Goal: Task Accomplishment & Management: Manage account settings

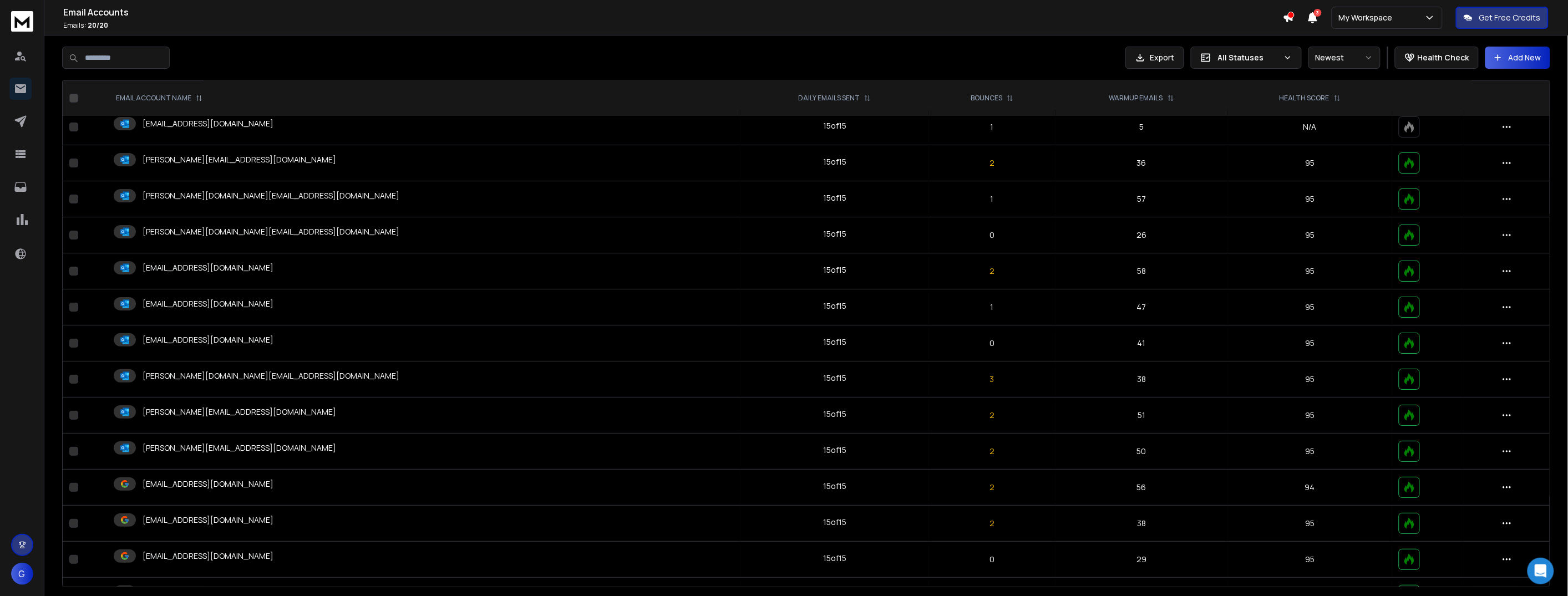
scroll to position [259, 0]
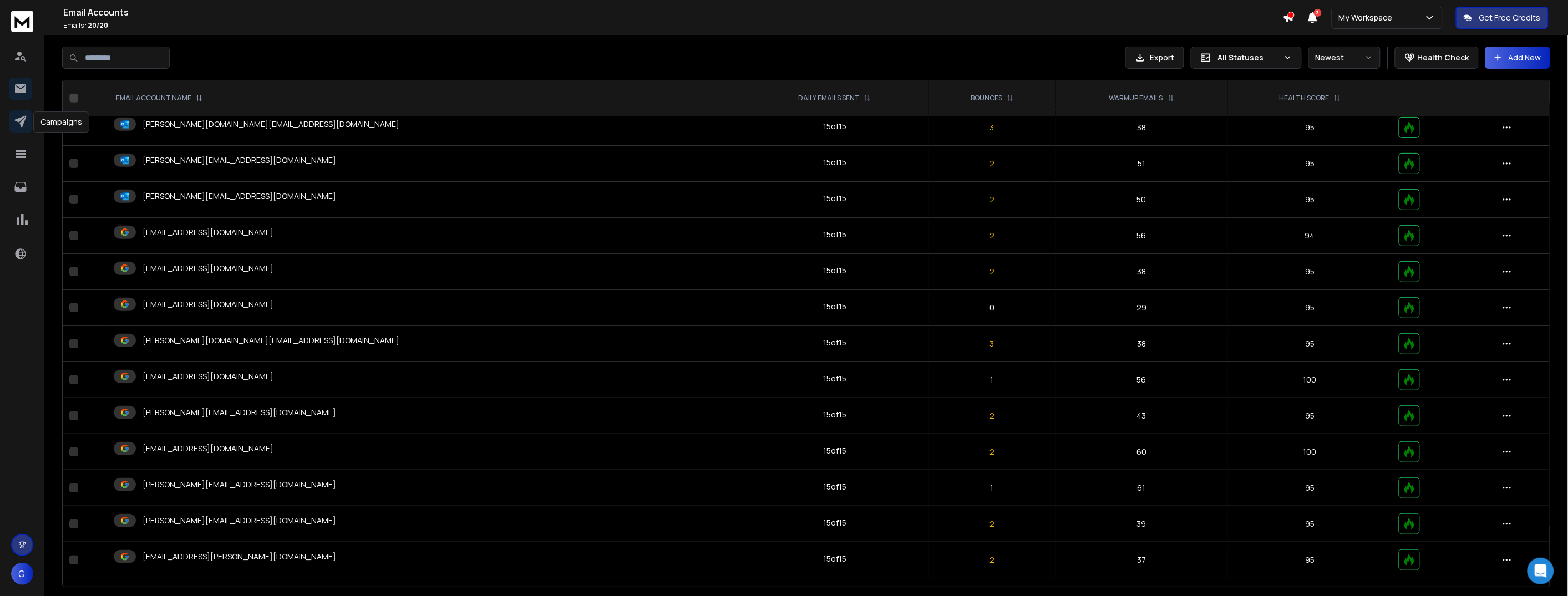
click at [18, 125] on icon at bounding box center [20, 121] width 13 height 13
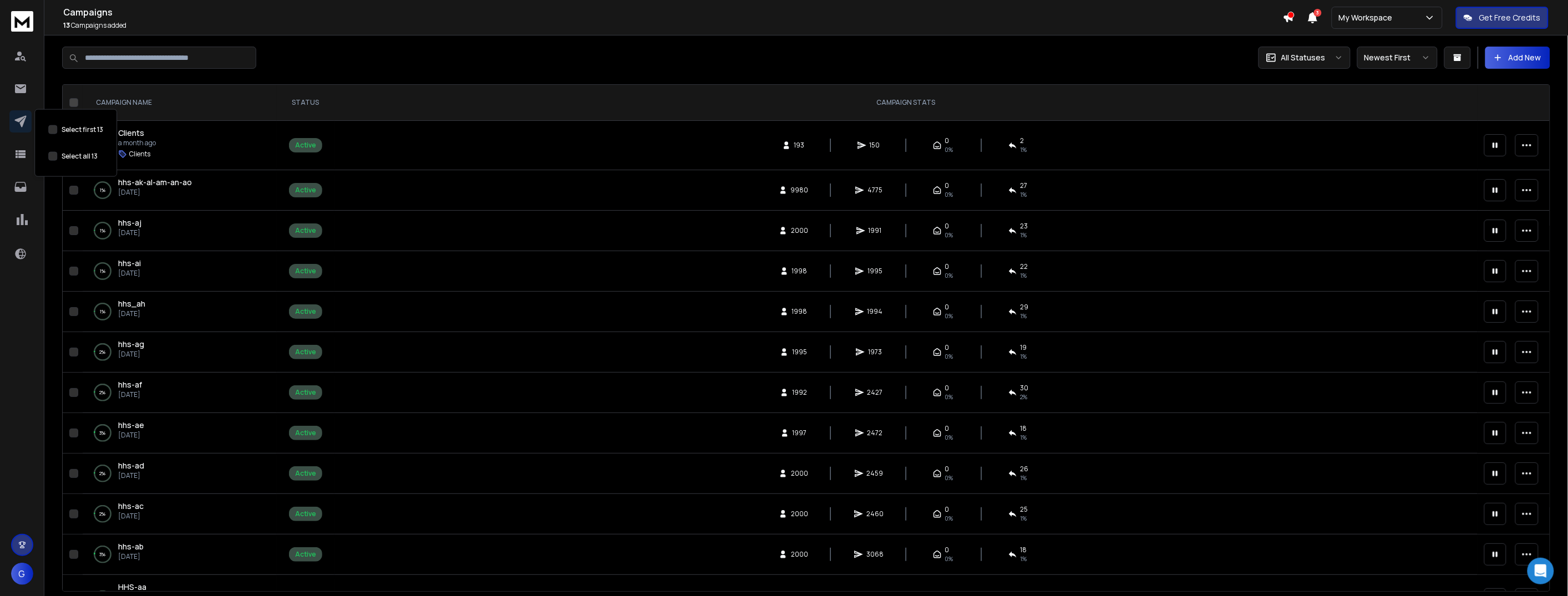
click at [77, 106] on button "Select first 13" at bounding box center [73, 102] width 9 height 9
click at [70, 100] on button "Select first 13" at bounding box center [73, 102] width 9 height 9
click at [1522, 185] on icon "button" at bounding box center [1526, 190] width 11 height 11
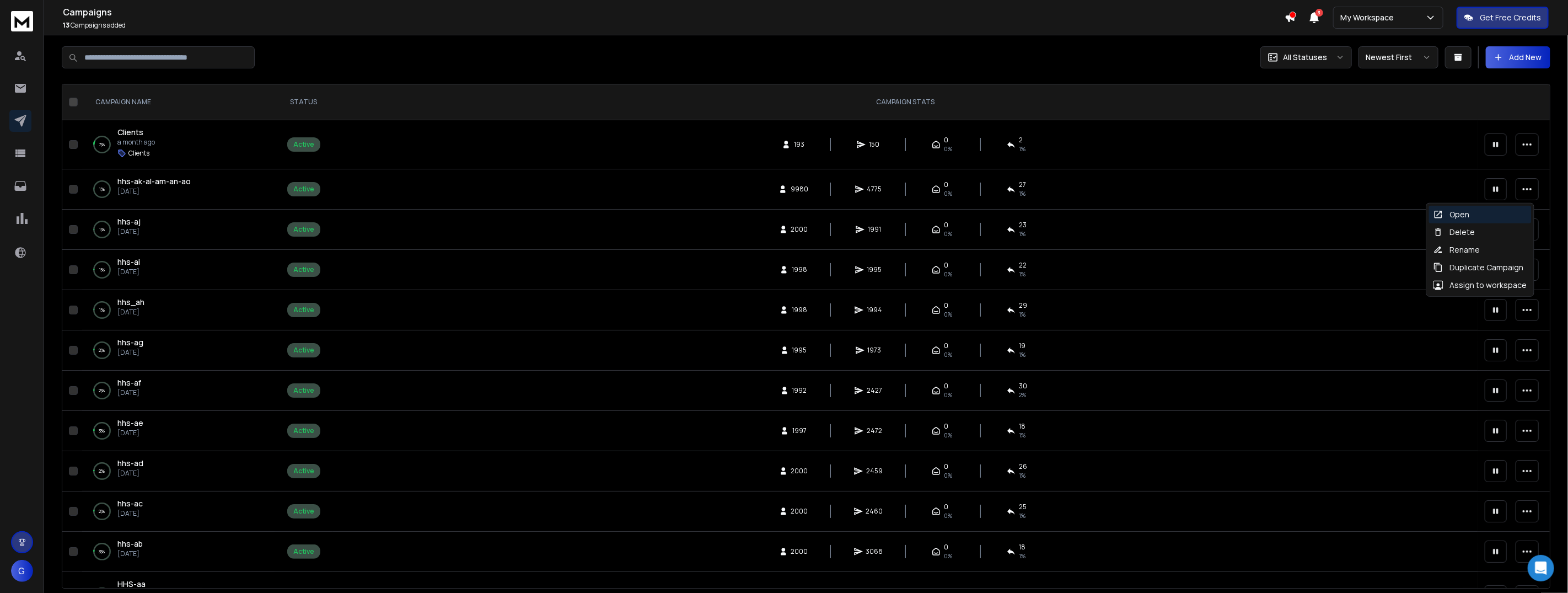
click at [1462, 215] on div "Open" at bounding box center [1451, 214] width 36 height 11
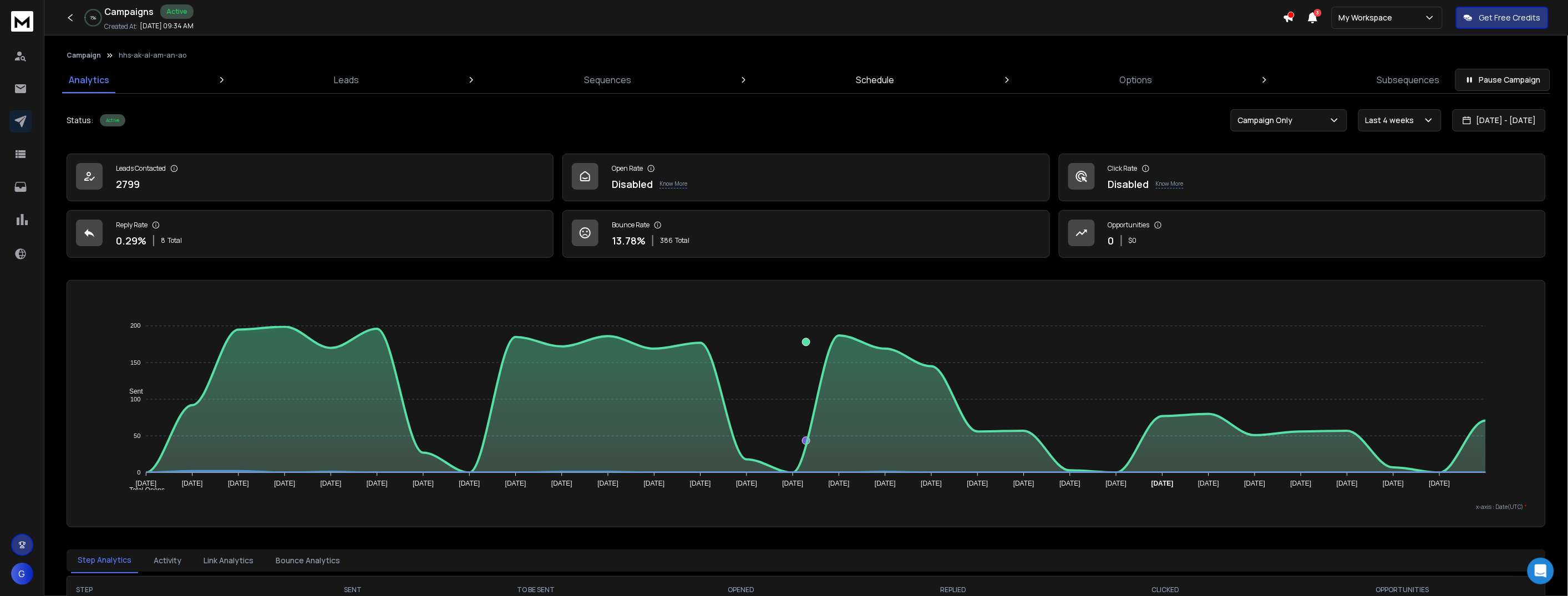
click at [873, 81] on p "Schedule" at bounding box center [875, 80] width 38 height 13
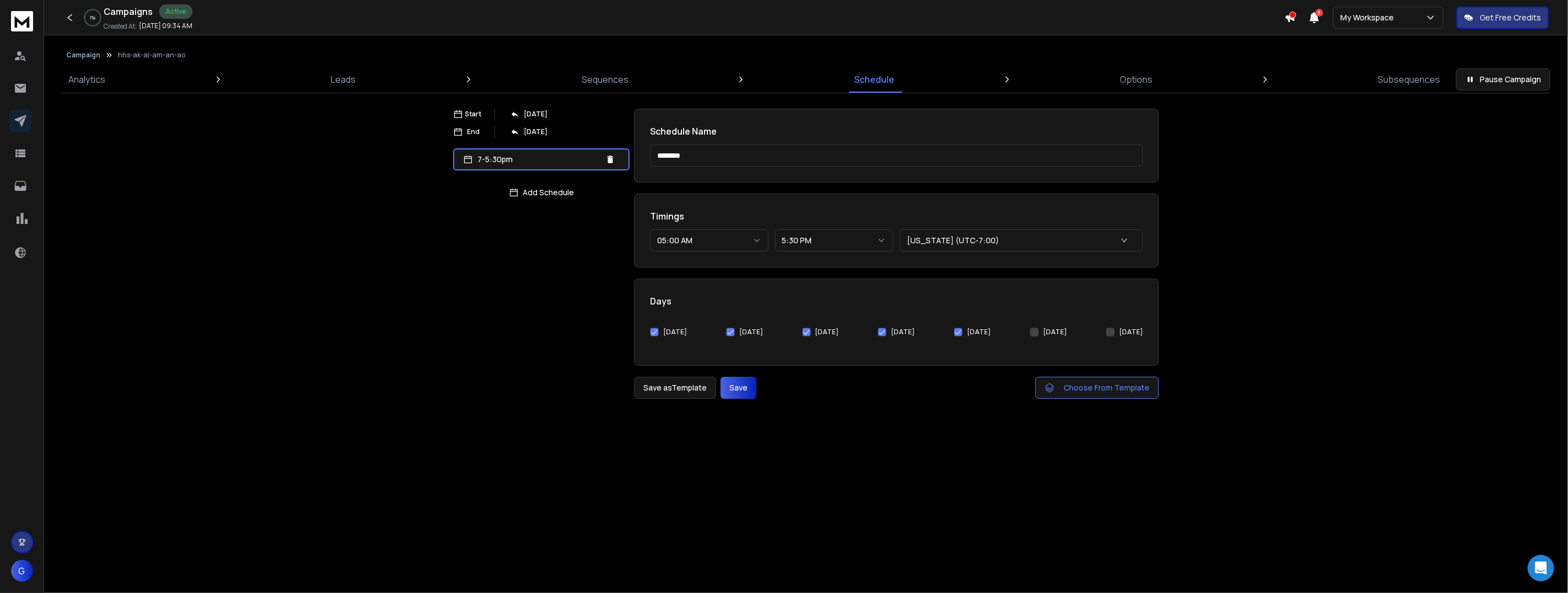
click at [1026, 469] on div "Your warmest leads are on your site – Turn visits into conversations Reach Out …" at bounding box center [784, 296] width 1568 height 593
click at [19, 123] on icon at bounding box center [20, 121] width 13 height 13
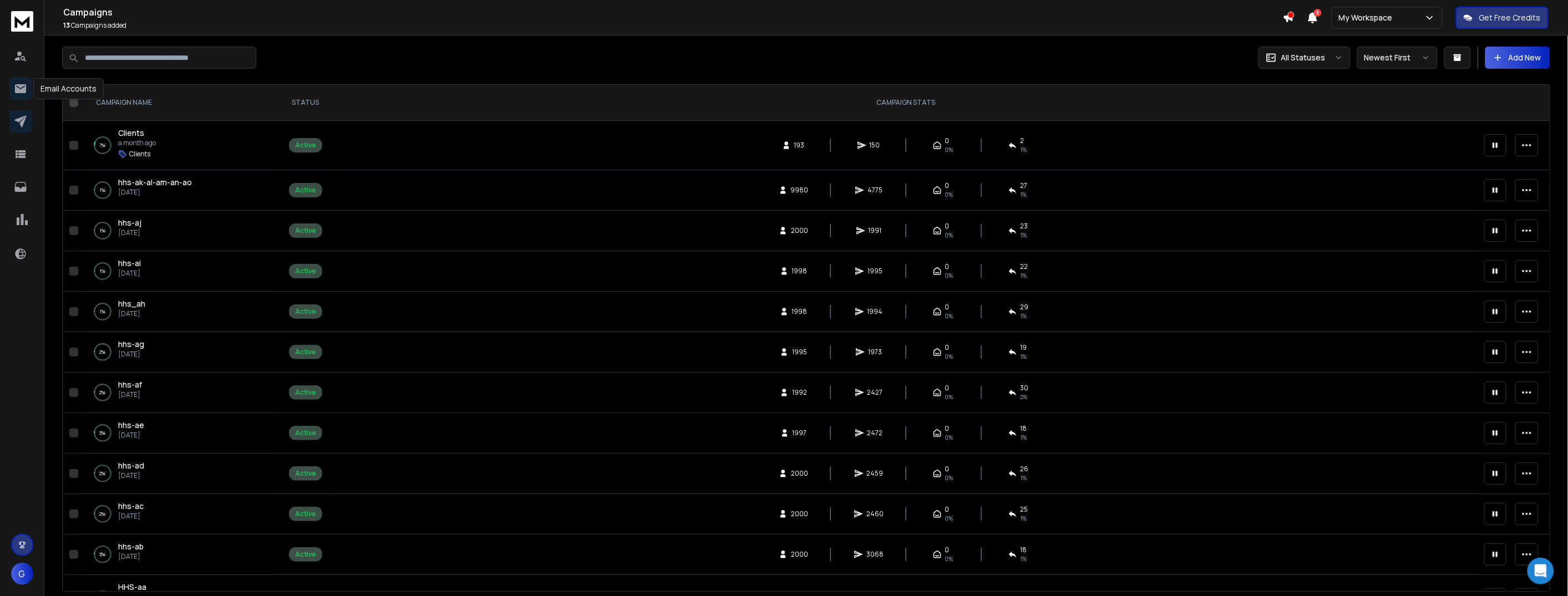
click at [19, 90] on icon at bounding box center [20, 88] width 11 height 9
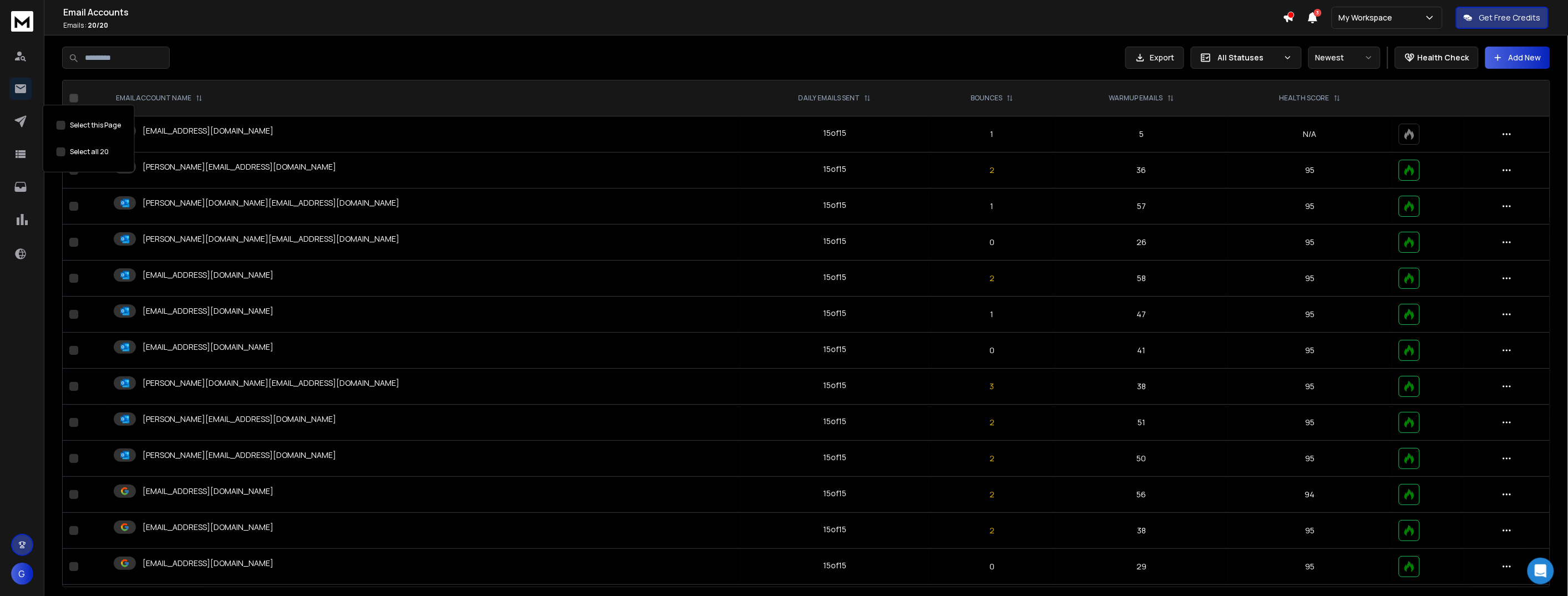
click at [73, 95] on button "Select this Page" at bounding box center [73, 98] width 9 height 9
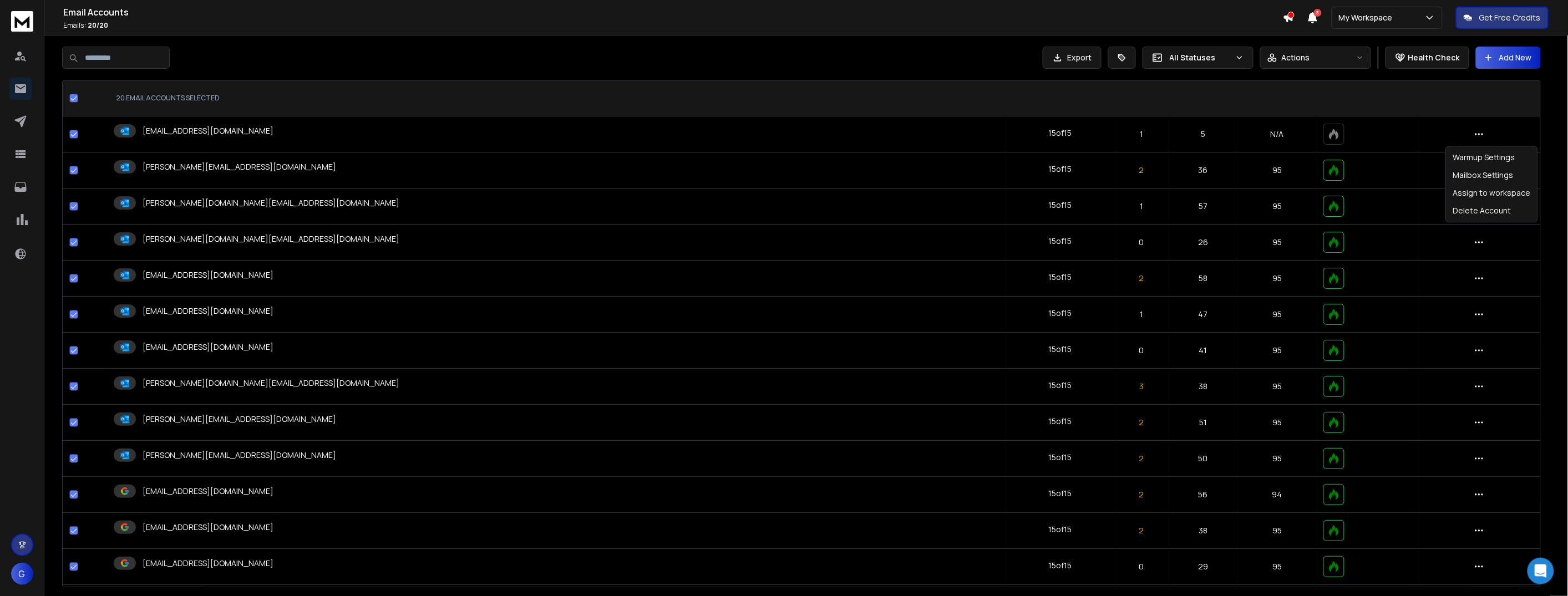
click at [1474, 137] on icon at bounding box center [1479, 134] width 10 height 10
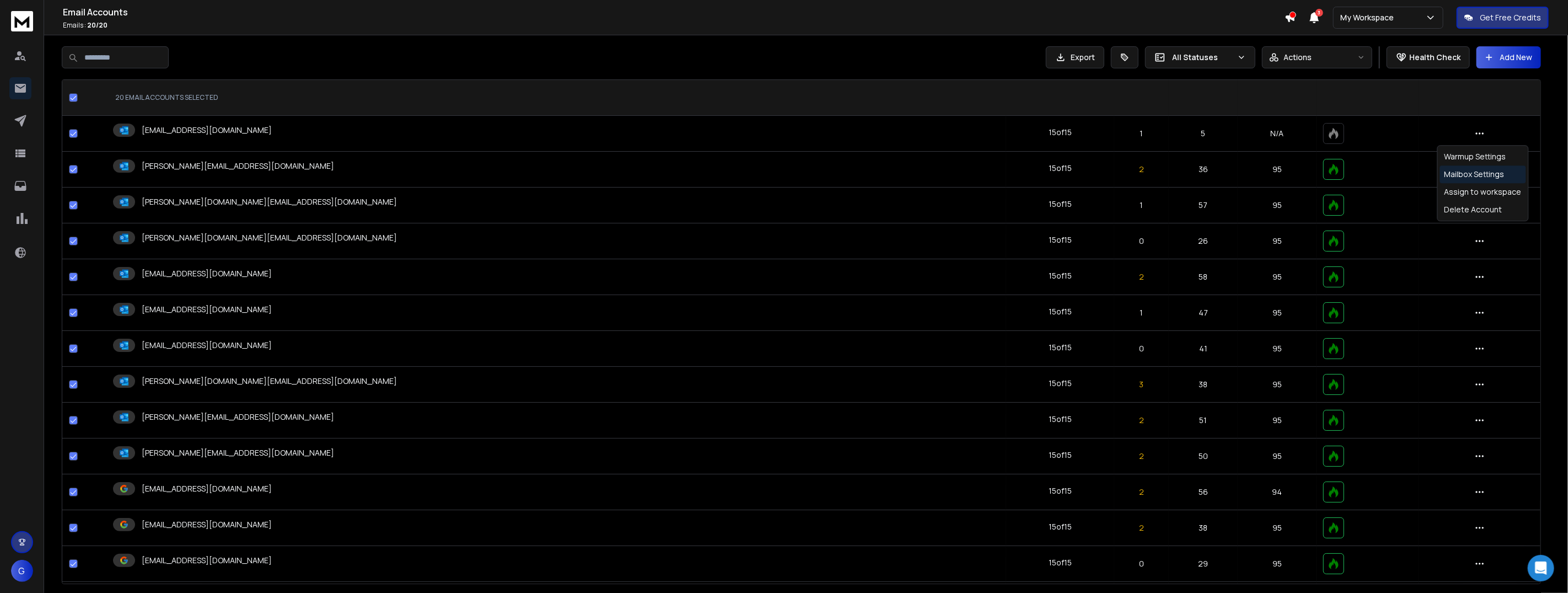
click at [1468, 175] on div "Mailbox Settings" at bounding box center [1483, 174] width 86 height 18
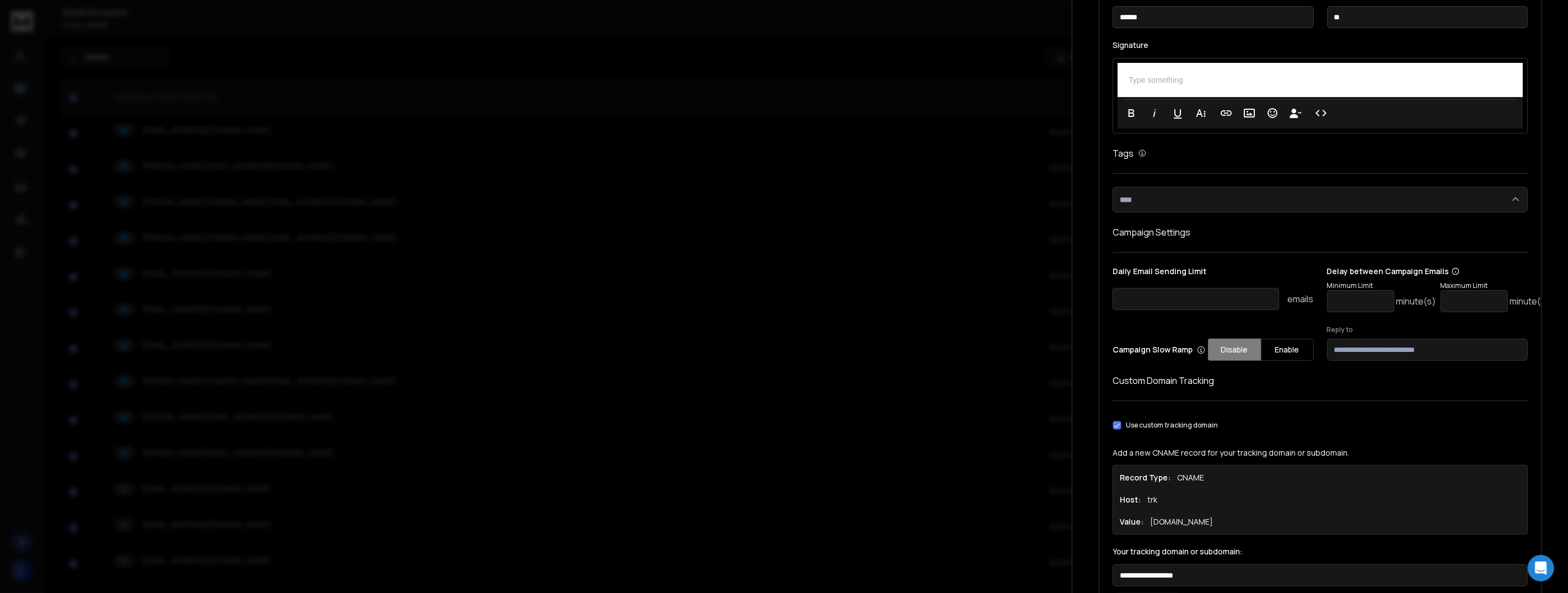
scroll to position [256, 0]
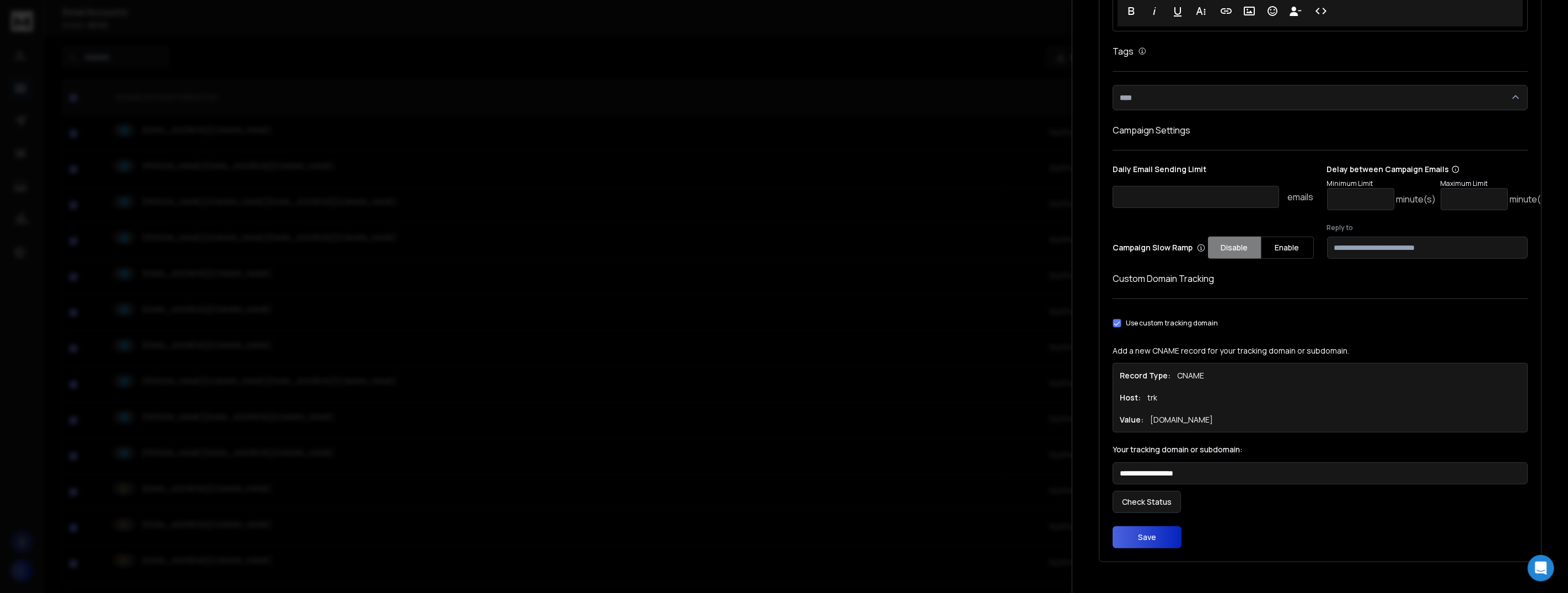
drag, startPoint x: 1156, startPoint y: 187, endPoint x: 933, endPoint y: 165, distance: 224.1
click at [933, 165] on body "Your warmest leads are on your site – Turn visits into conversations Reach Out …" at bounding box center [779, 296] width 1559 height 593
type input "**"
click at [1149, 526] on button "Save" at bounding box center [1146, 537] width 69 height 22
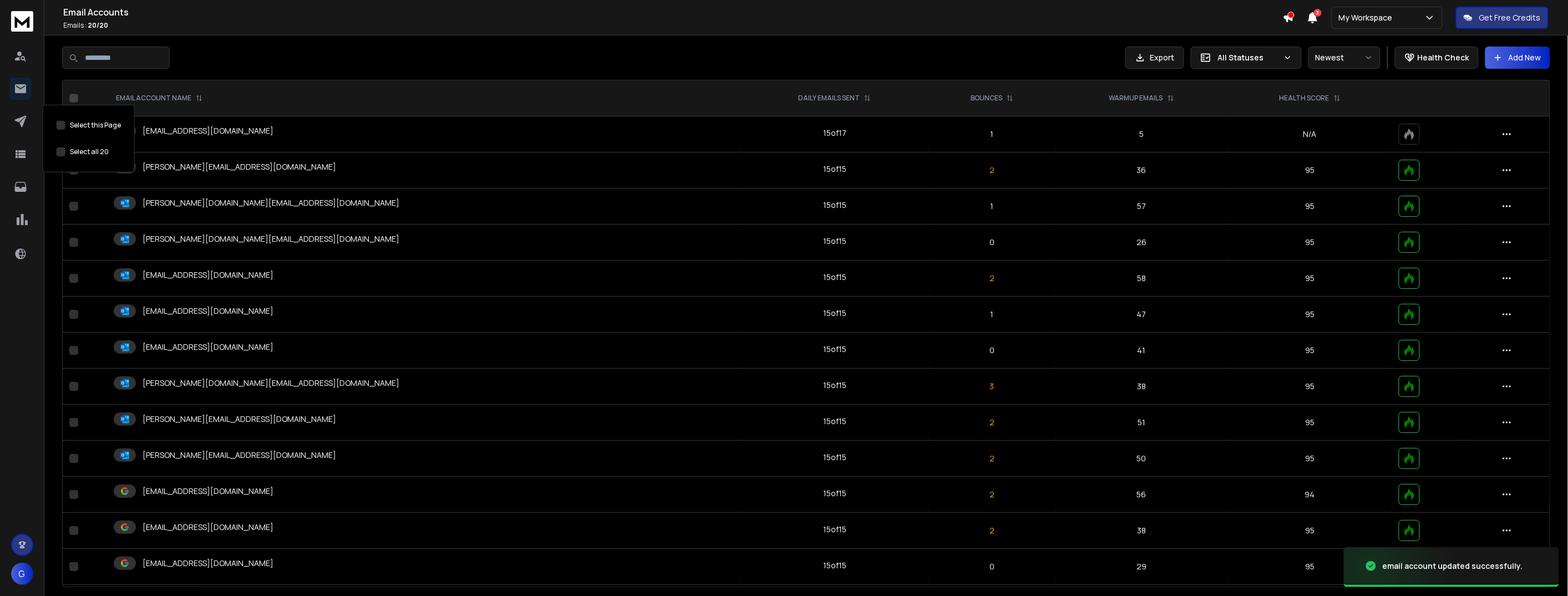
click at [73, 98] on button "Select this Page" at bounding box center [73, 98] width 9 height 9
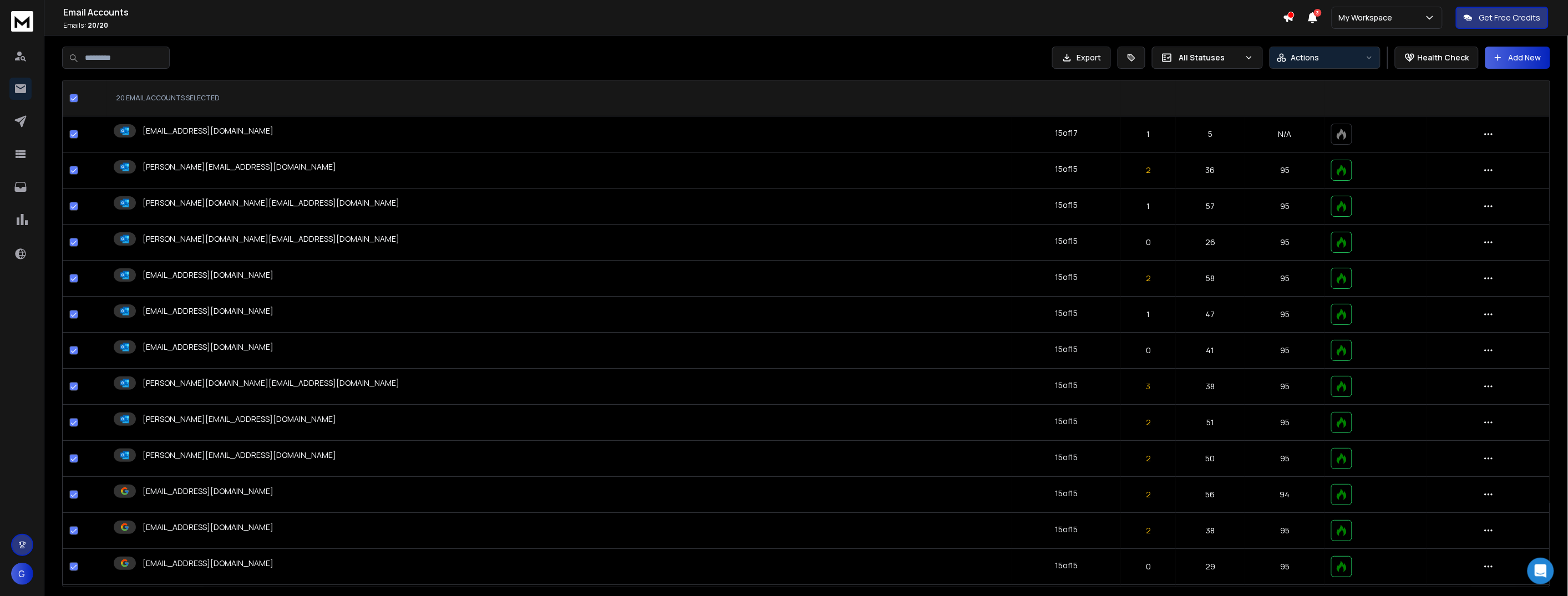
click at [1340, 60] on div "Actions" at bounding box center [1319, 57] width 85 height 11
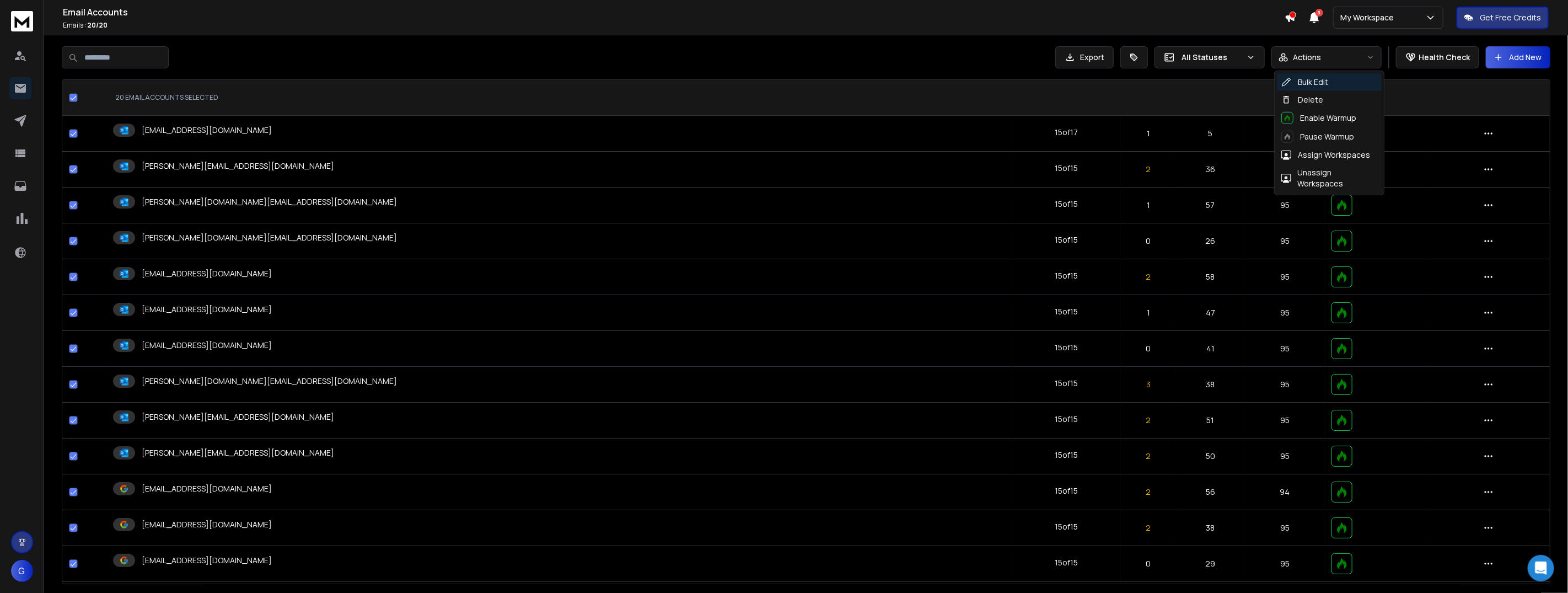
click at [1330, 77] on div "Bulk Edit" at bounding box center [1329, 82] width 105 height 18
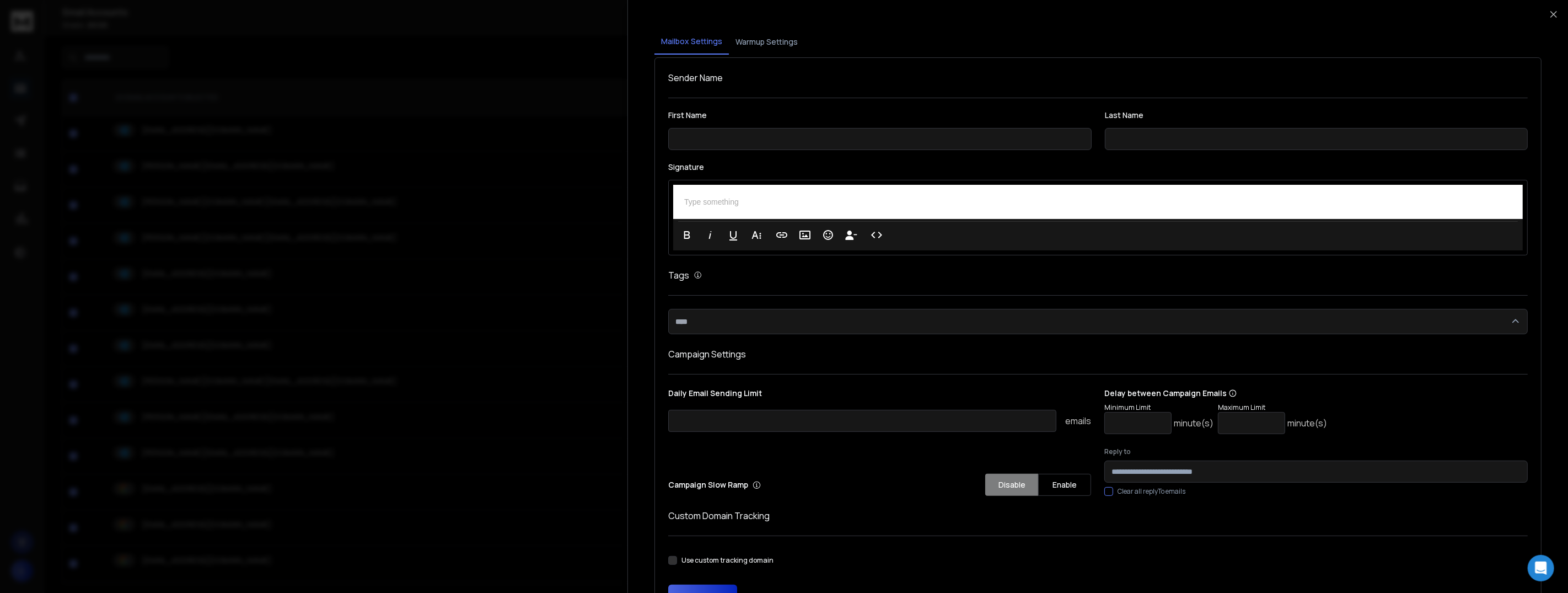
click at [768, 429] on input "number" at bounding box center [863, 421] width 389 height 22
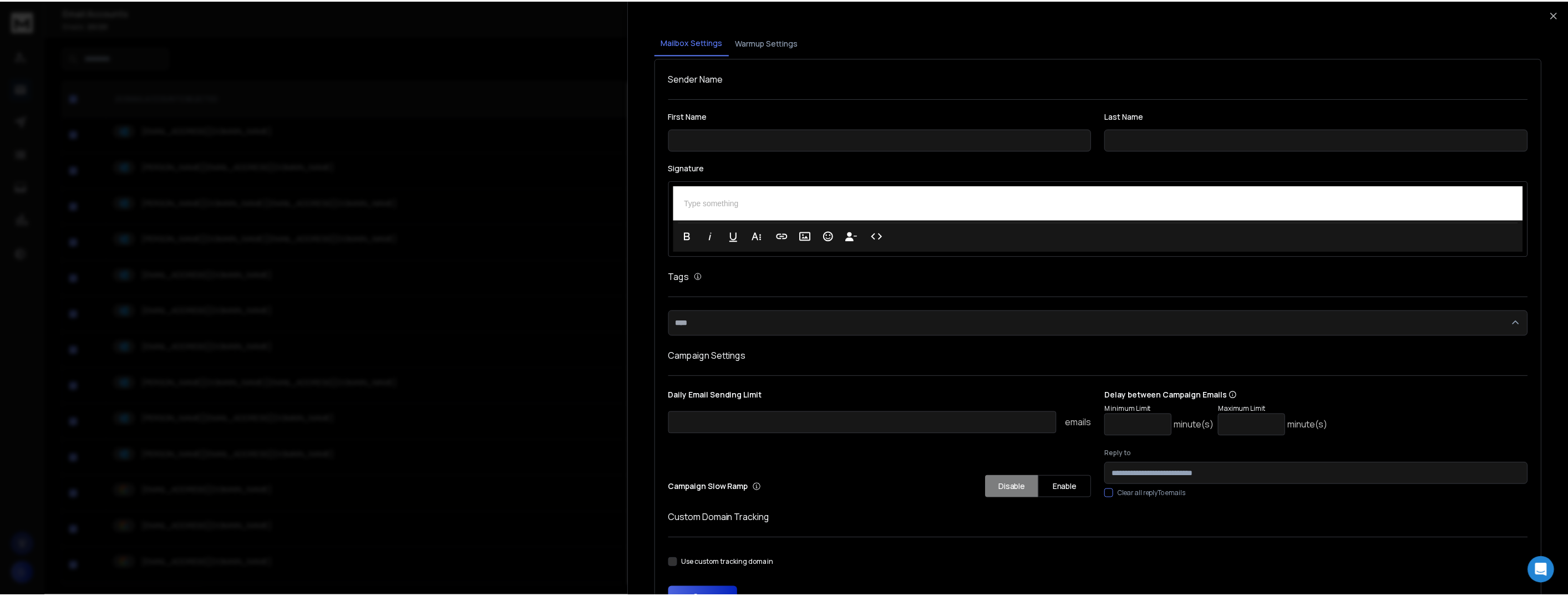
scroll to position [59, 0]
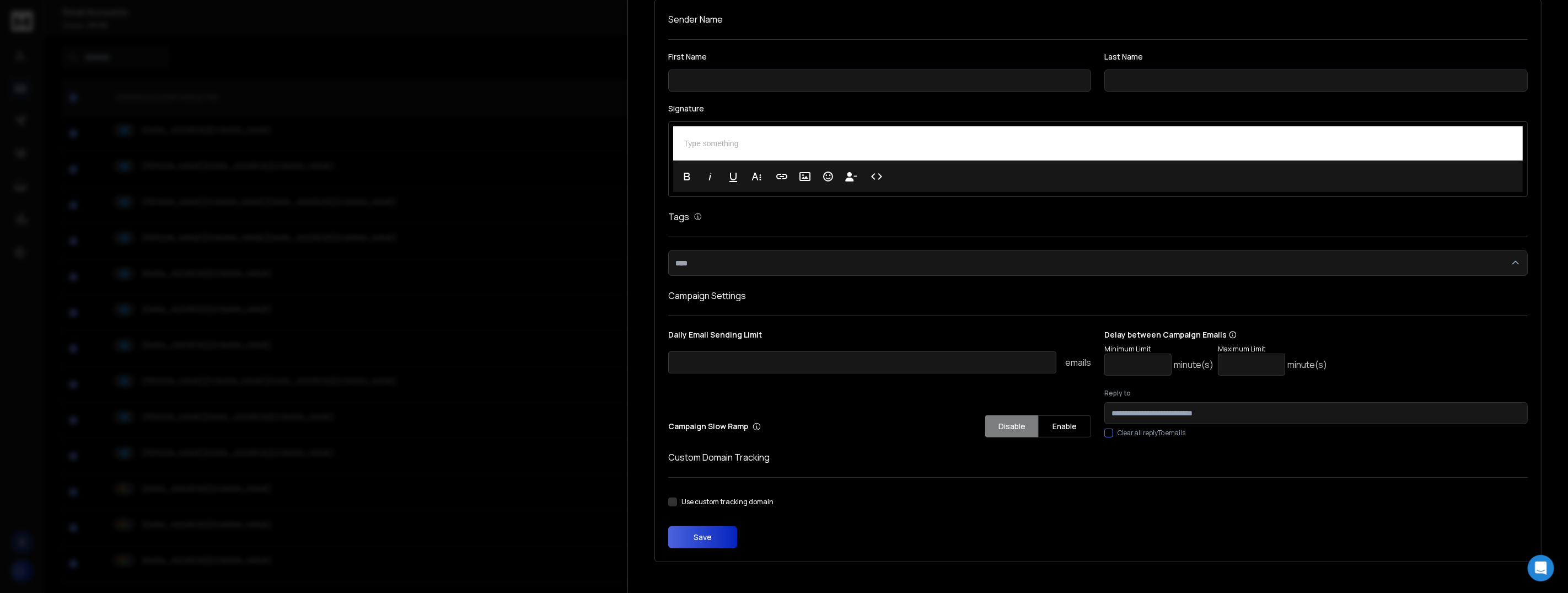
type input "**"
click at [698, 537] on button "Save" at bounding box center [703, 537] width 69 height 22
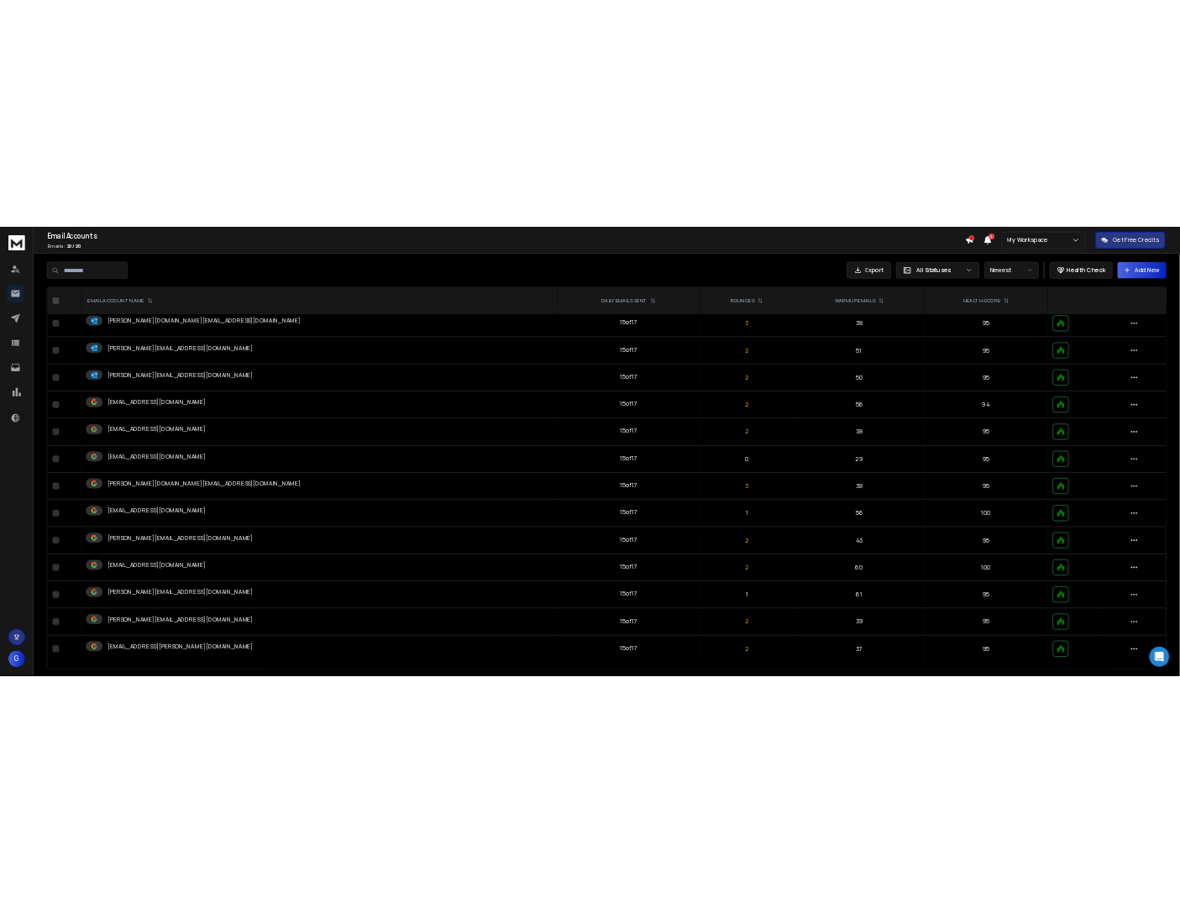
scroll to position [0, 0]
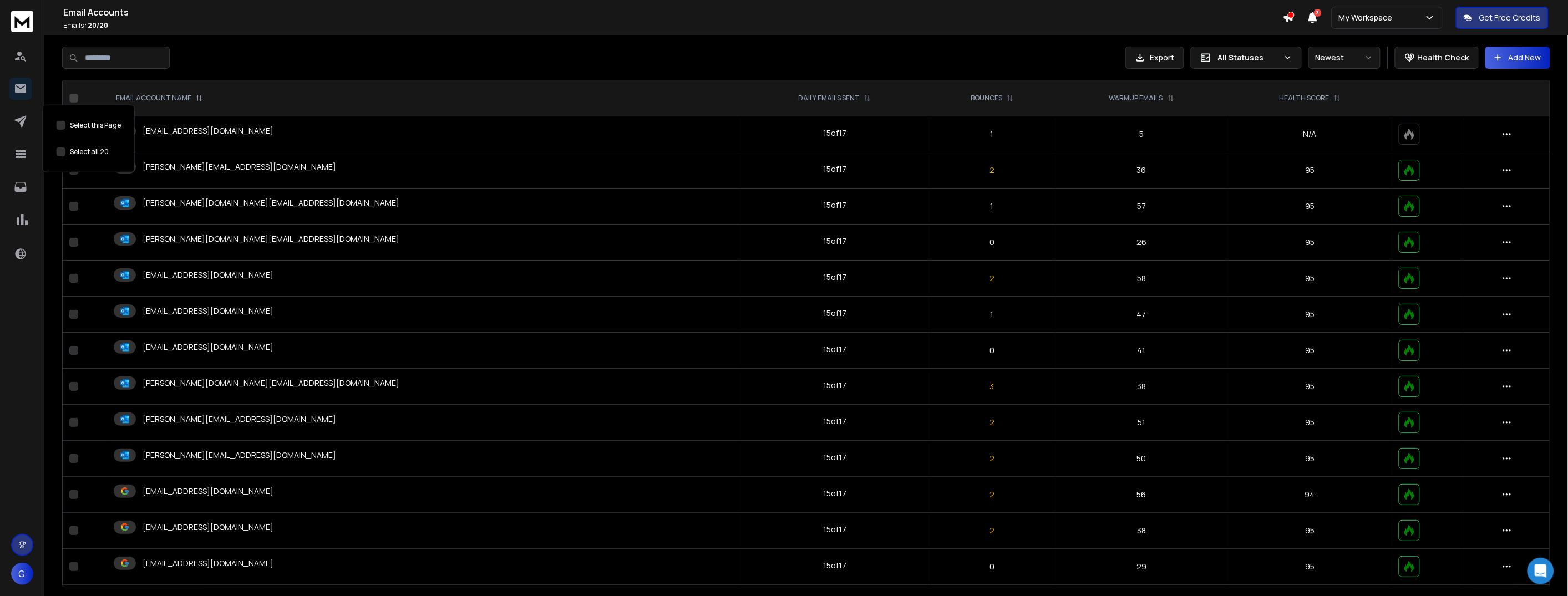
click at [70, 99] on button "Select this Page" at bounding box center [73, 98] width 9 height 9
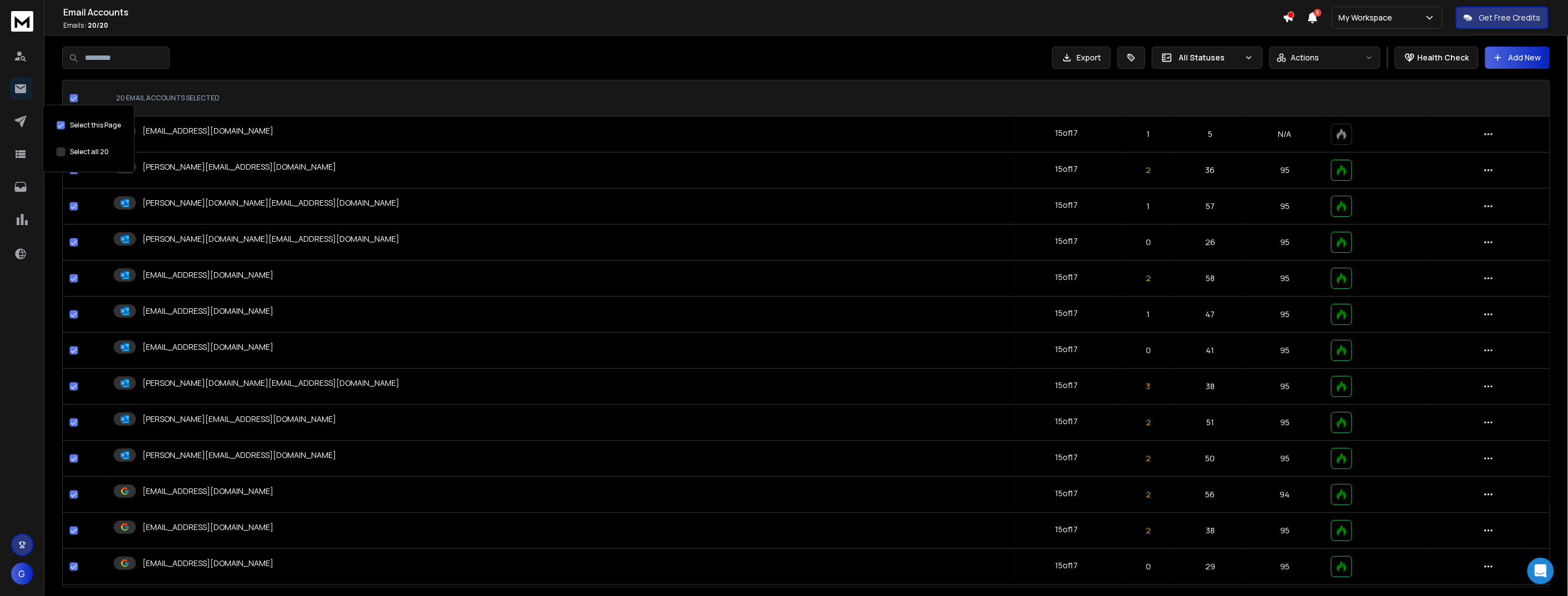
type button "on"
click at [67, 95] on th at bounding box center [85, 98] width 44 height 36
click at [73, 98] on button "Select this Page" at bounding box center [73, 98] width 9 height 9
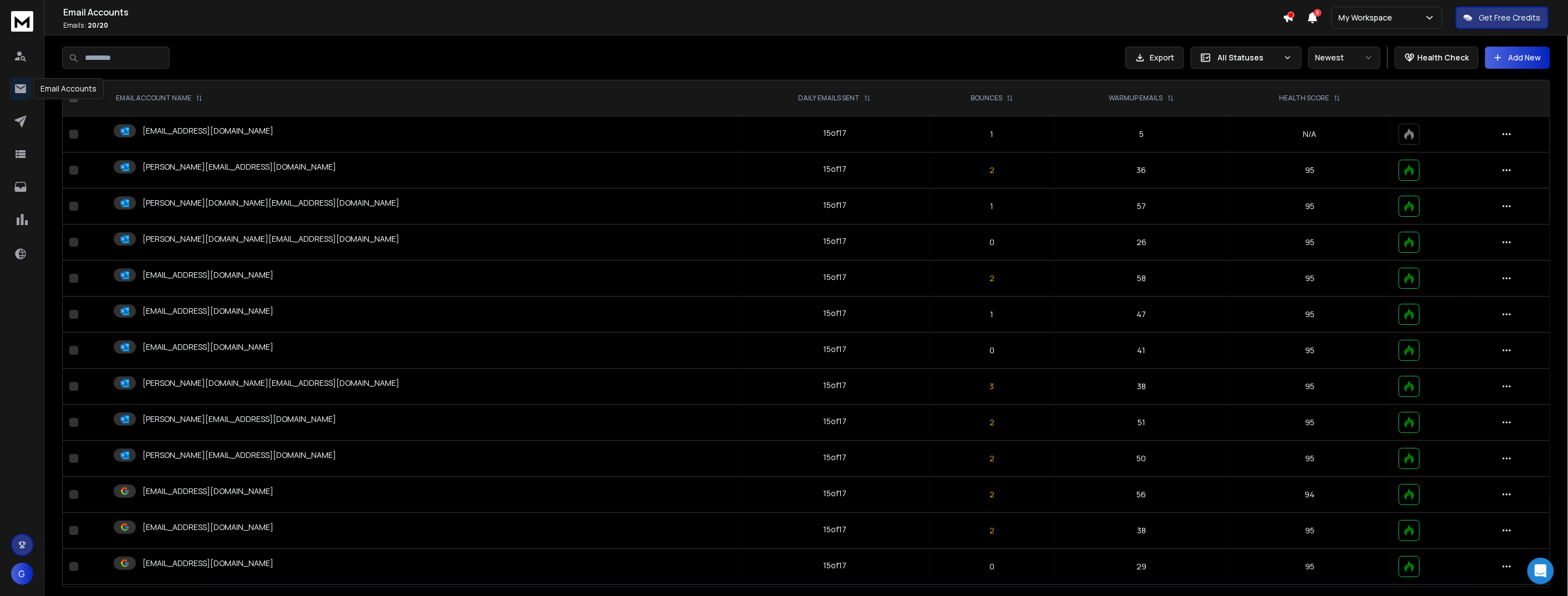
click at [16, 97] on link at bounding box center [20, 89] width 22 height 22
click at [24, 219] on icon at bounding box center [22, 219] width 17 height 17
